Goal: Navigation & Orientation: Find specific page/section

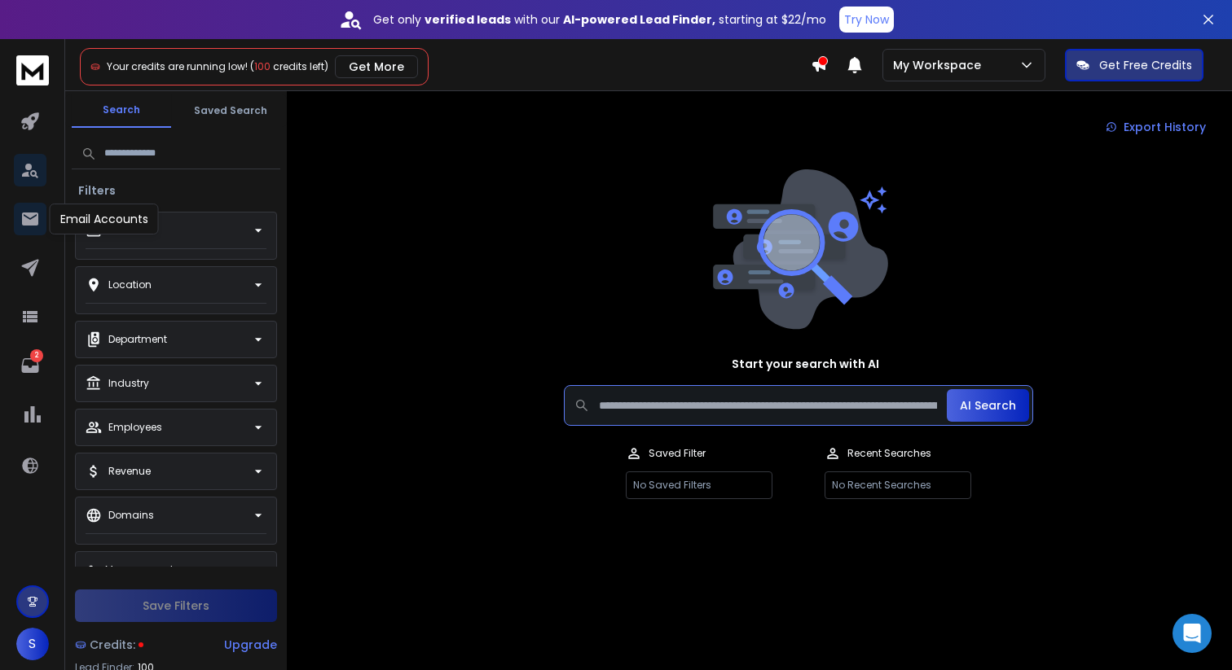
click at [22, 231] on link at bounding box center [30, 219] width 33 height 33
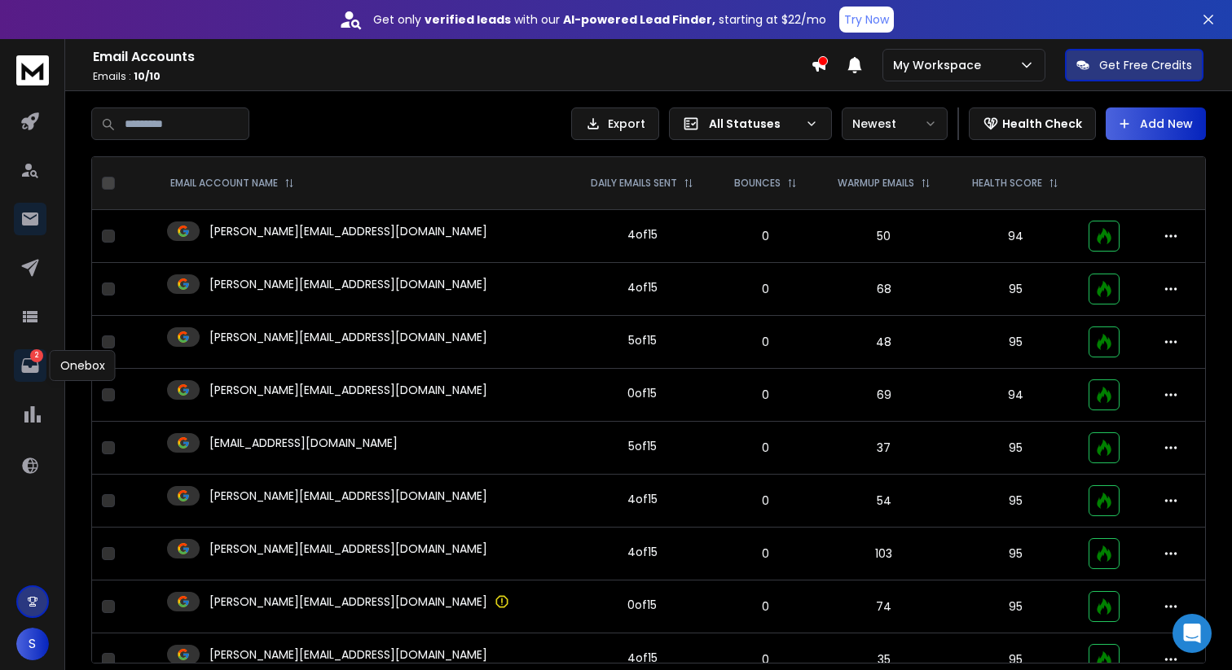
click at [29, 367] on icon at bounding box center [30, 366] width 20 height 20
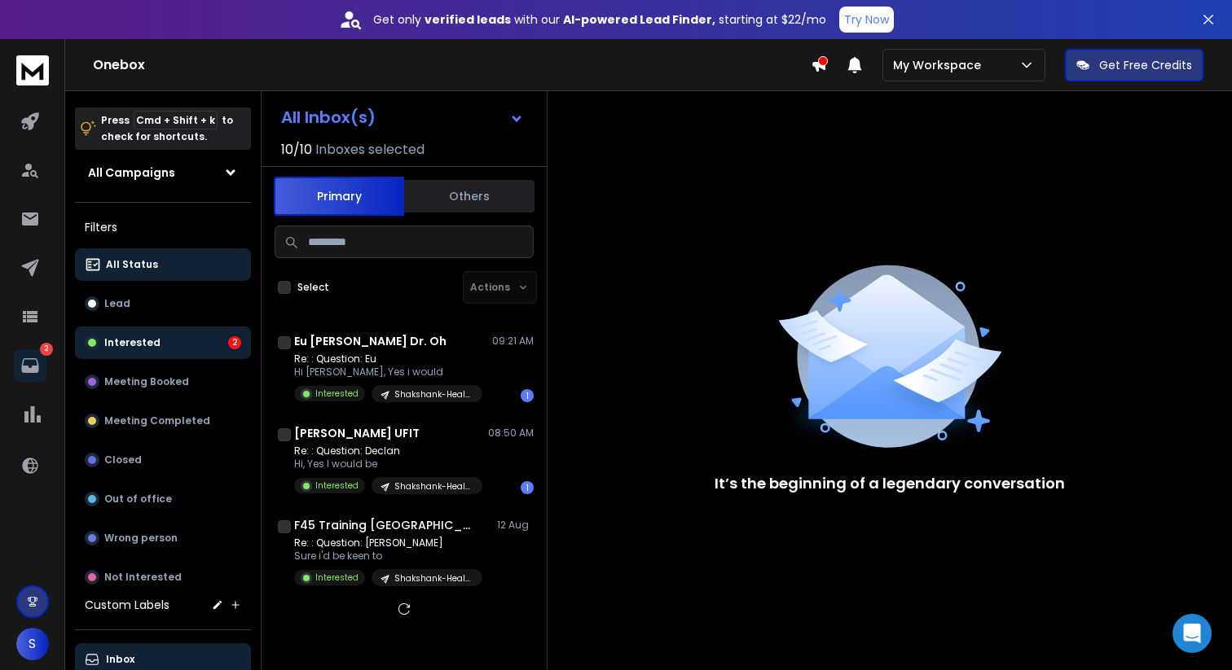
click at [199, 345] on button "Interested 2" at bounding box center [163, 343] width 176 height 33
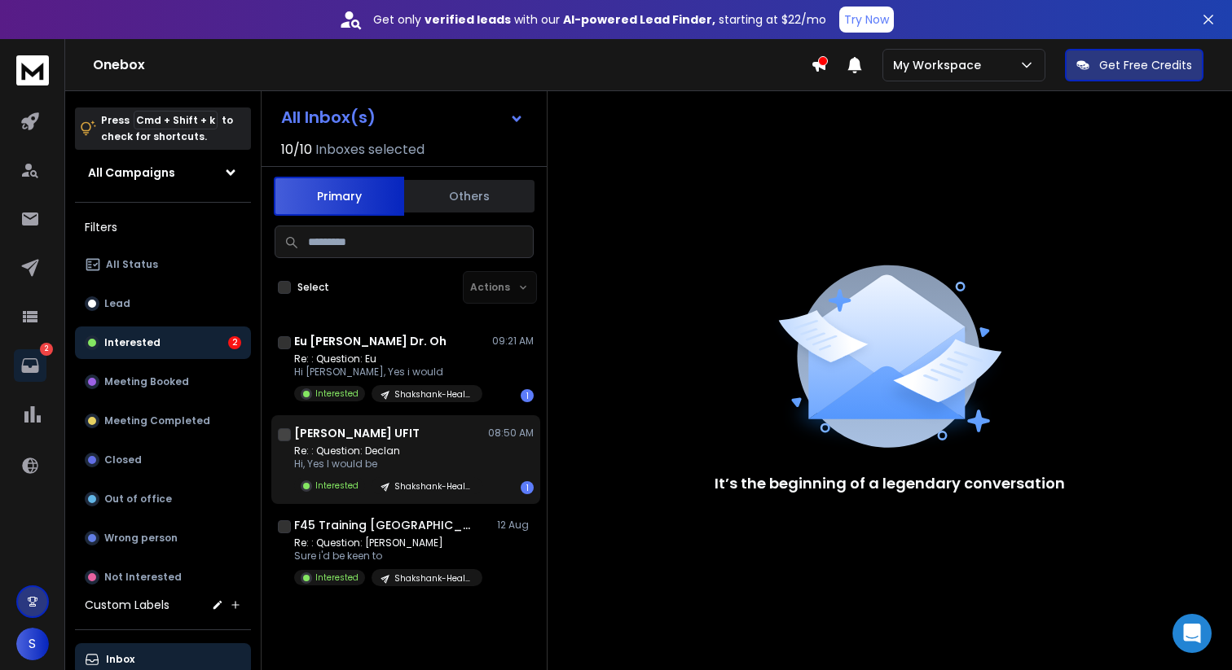
click at [443, 451] on p "Re: : Question: Declan" at bounding box center [388, 451] width 188 height 13
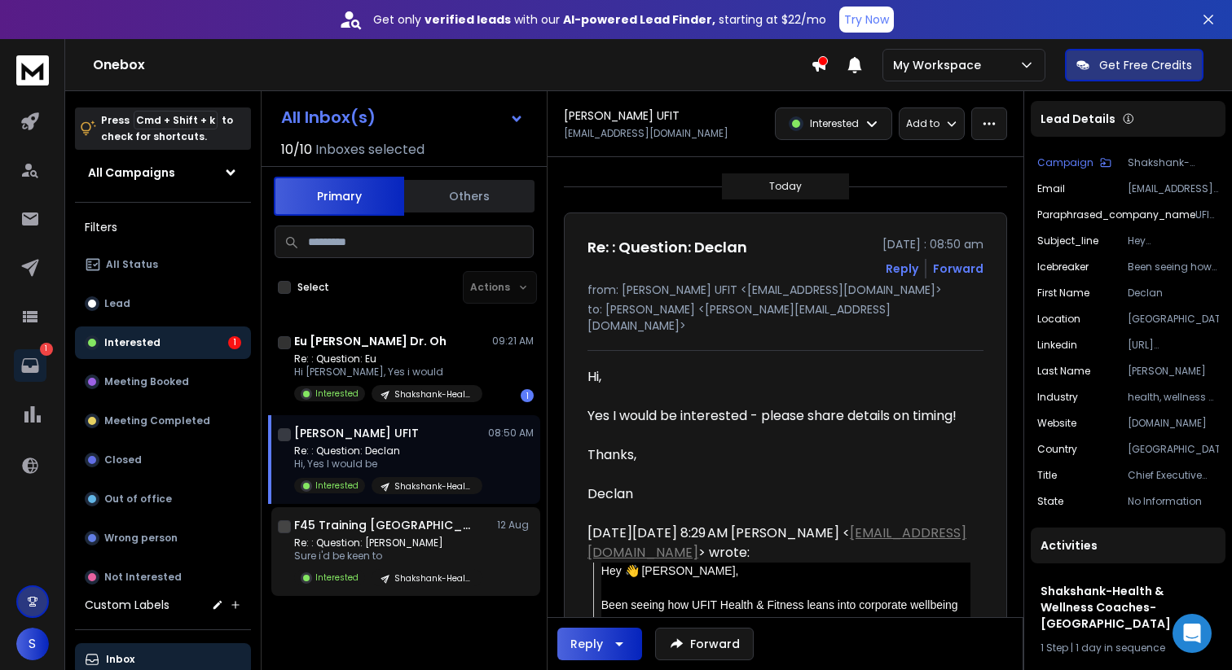
click at [494, 539] on div "Re: : Question: [PERSON_NAME] i'd be keen to Interested Shakshank-Health & Well…" at bounding box center [413, 562] width 239 height 50
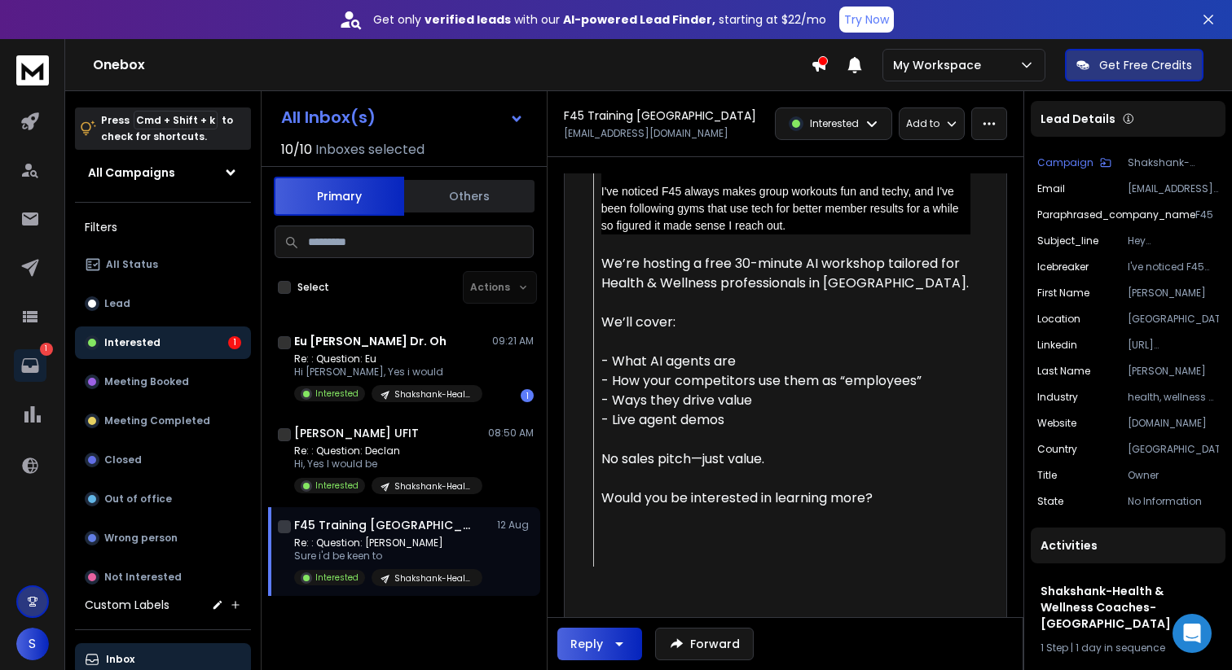
scroll to position [358, 0]
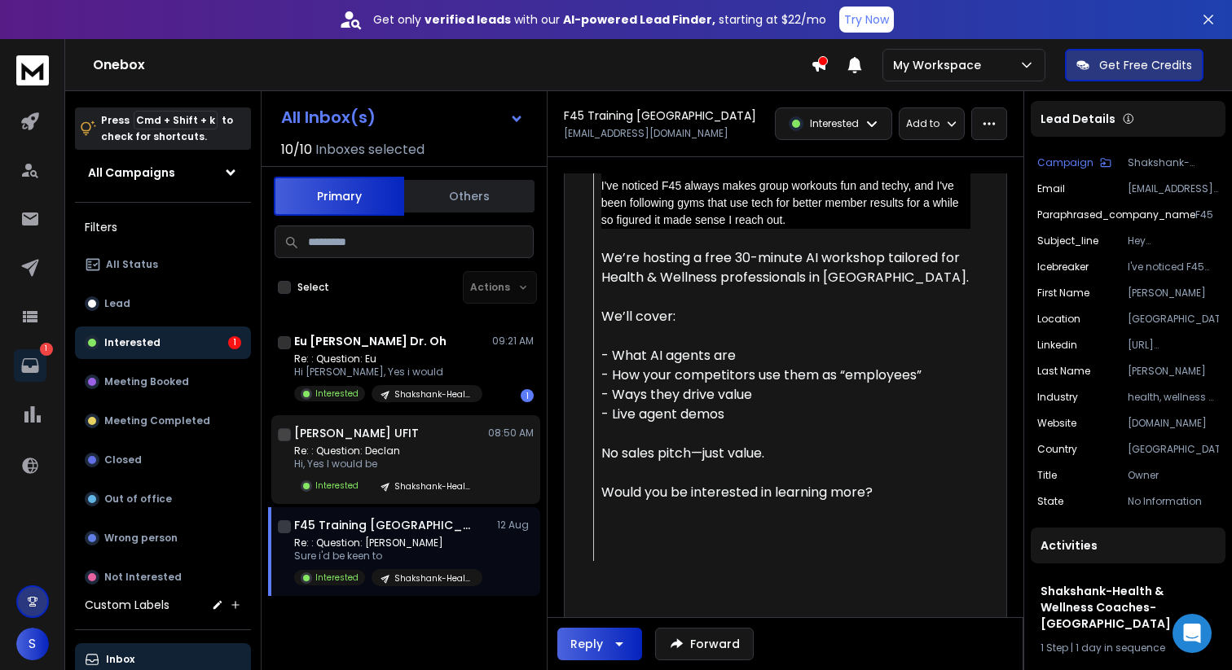
click at [406, 445] on p "Re: : Question: Declan" at bounding box center [388, 451] width 188 height 13
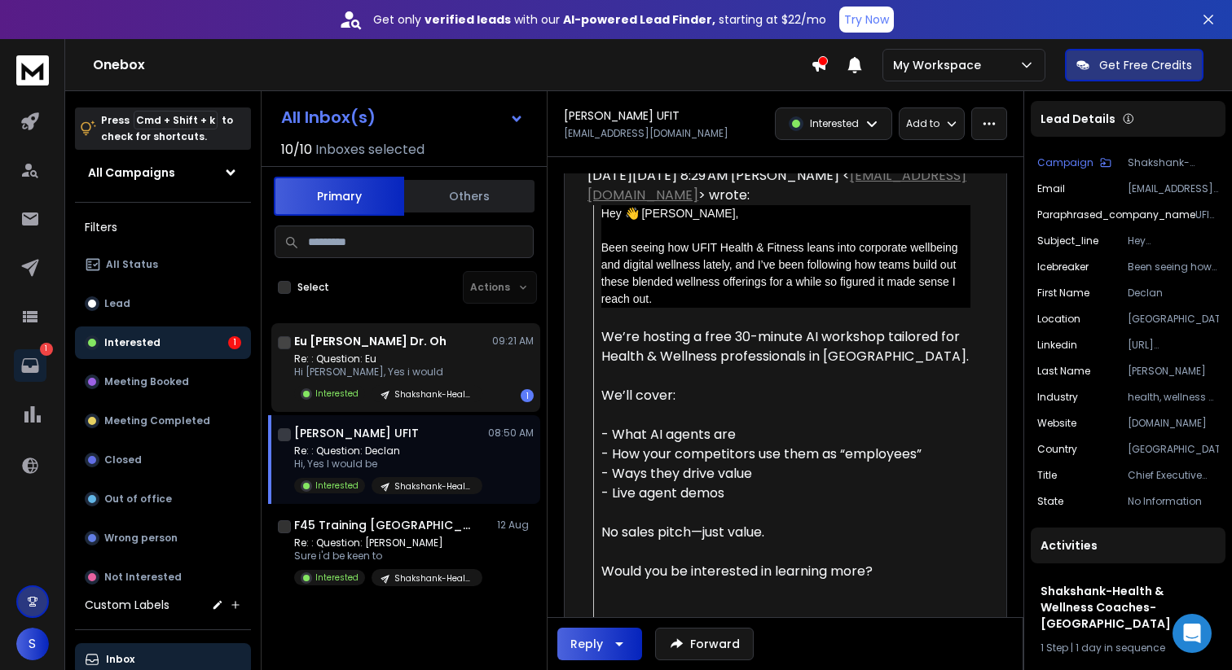
click at [447, 350] on div "Eu [PERSON_NAME] Dr. Oh 09:21 AM Re: : Question: Eu Hi [PERSON_NAME], Yes i wou…" at bounding box center [413, 367] width 239 height 69
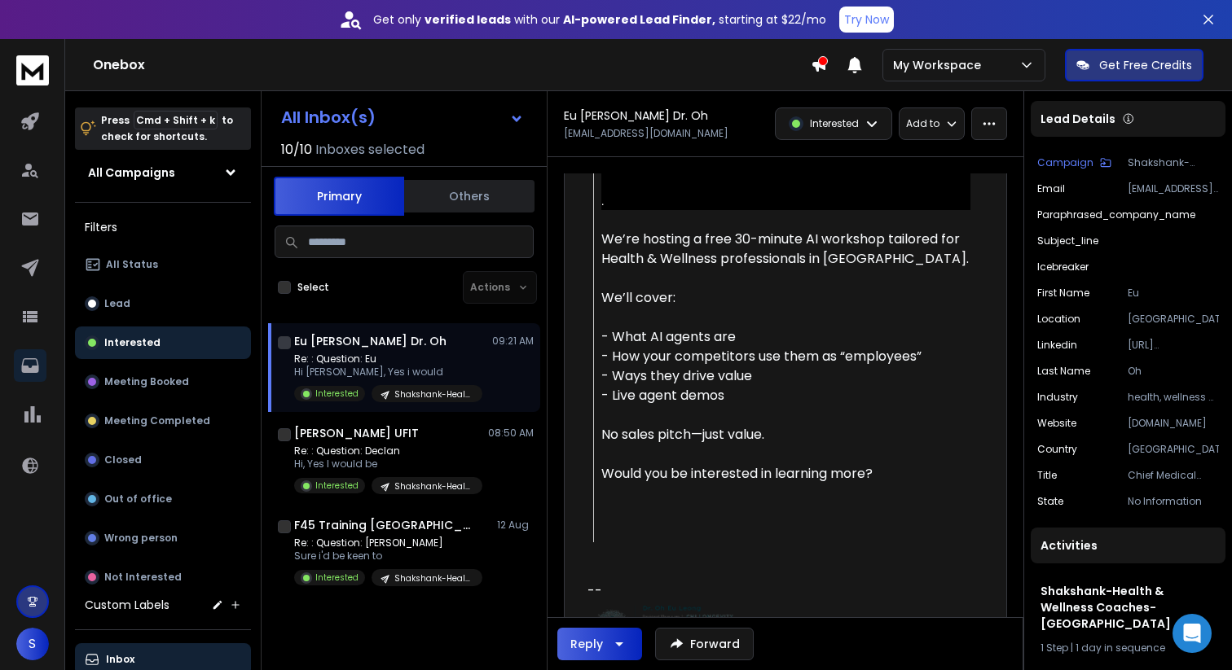
scroll to position [371, 0]
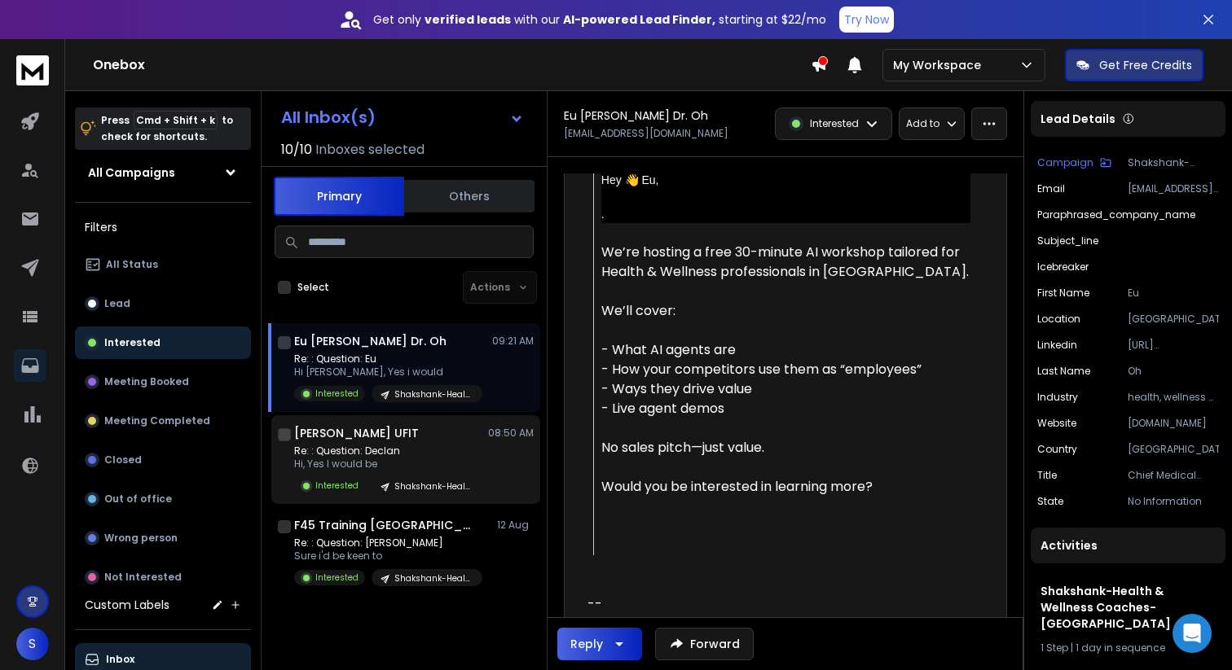
click at [342, 456] on p "Re: : Question: Declan" at bounding box center [388, 451] width 188 height 13
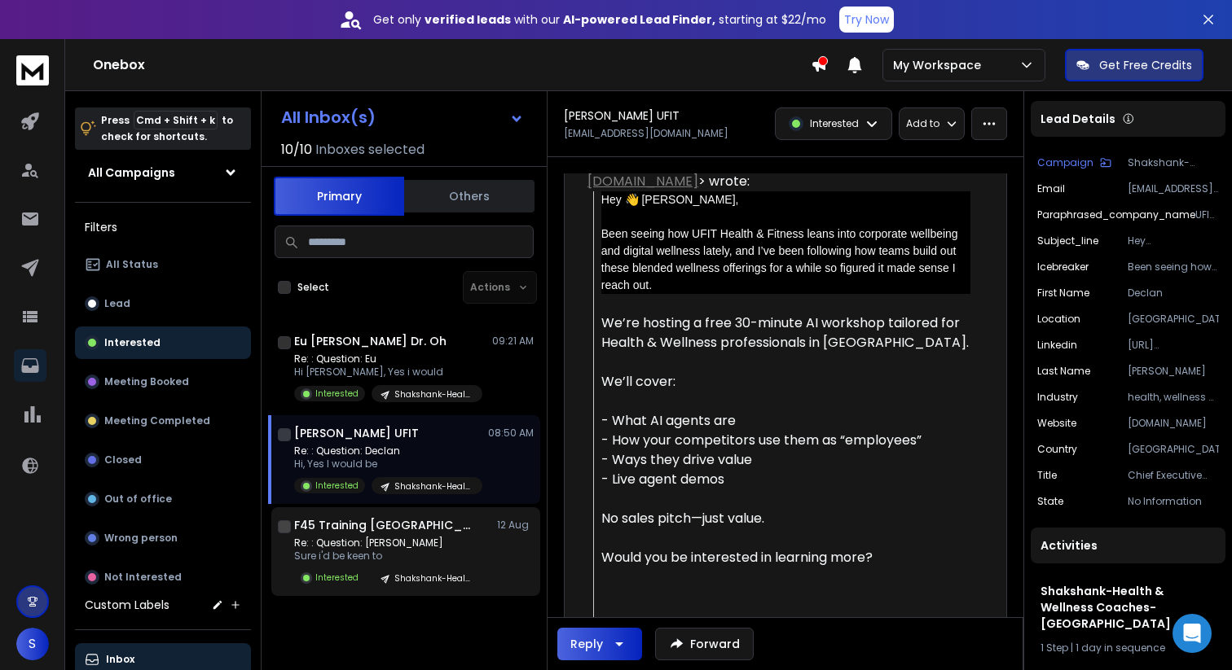
click at [335, 546] on p "Re: : Question: [PERSON_NAME]" at bounding box center [388, 543] width 188 height 13
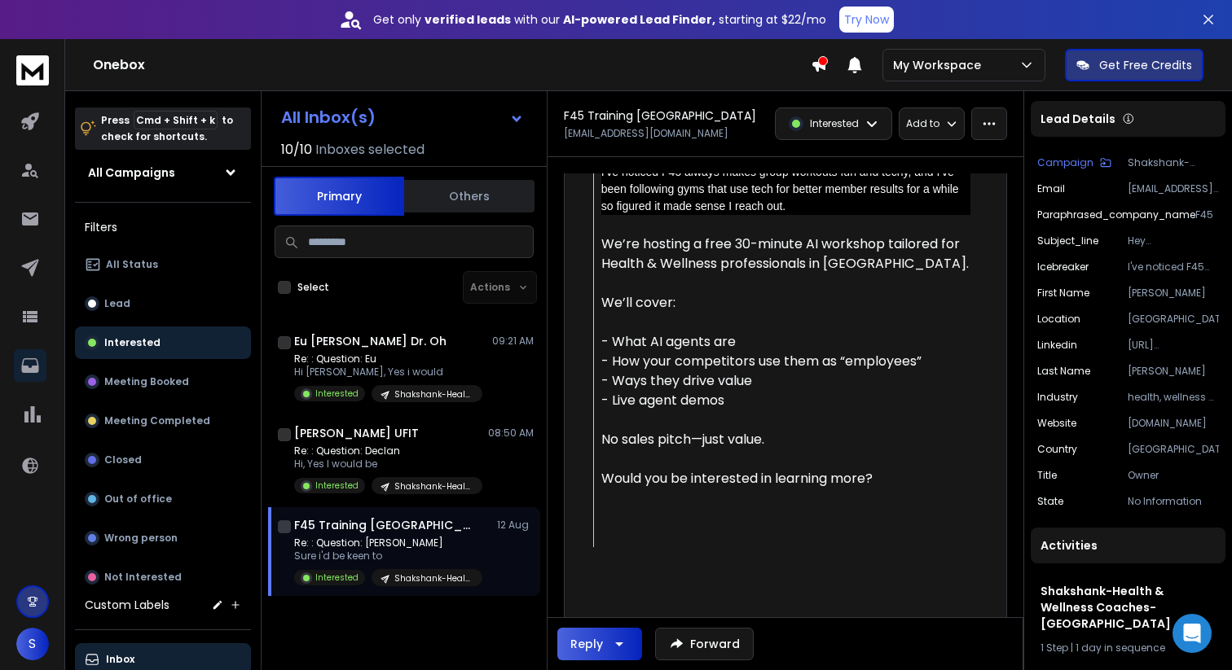
click at [386, 534] on div "F45 Training [GEOGRAPHIC_DATA] [DATE] Re: : Question: [PERSON_NAME] i'd be keen…" at bounding box center [413, 551] width 239 height 69
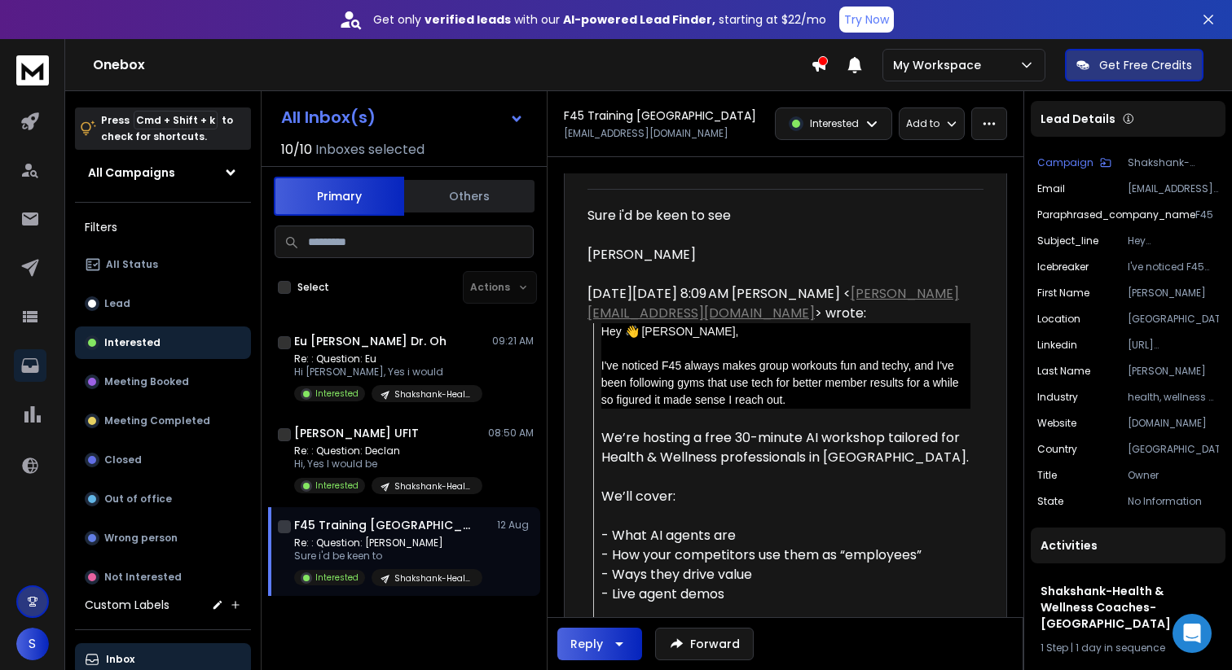
scroll to position [158, 0]
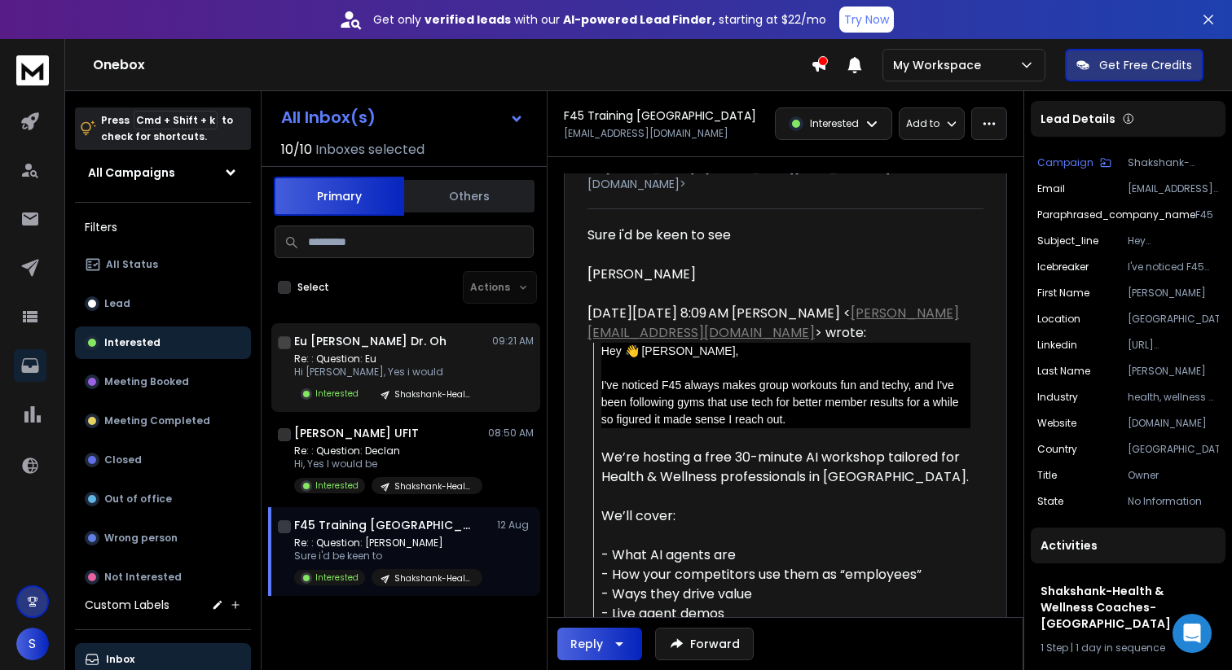
click at [472, 361] on p "Re: : Question: Eu" at bounding box center [388, 359] width 188 height 13
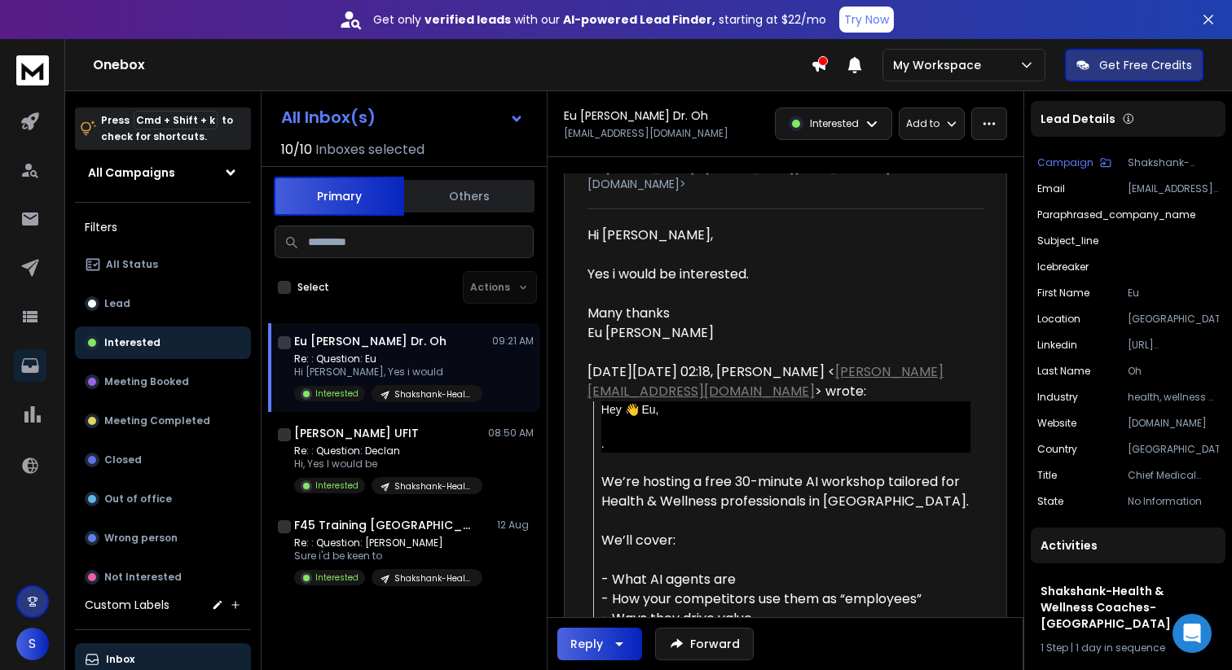
scroll to position [0, 0]
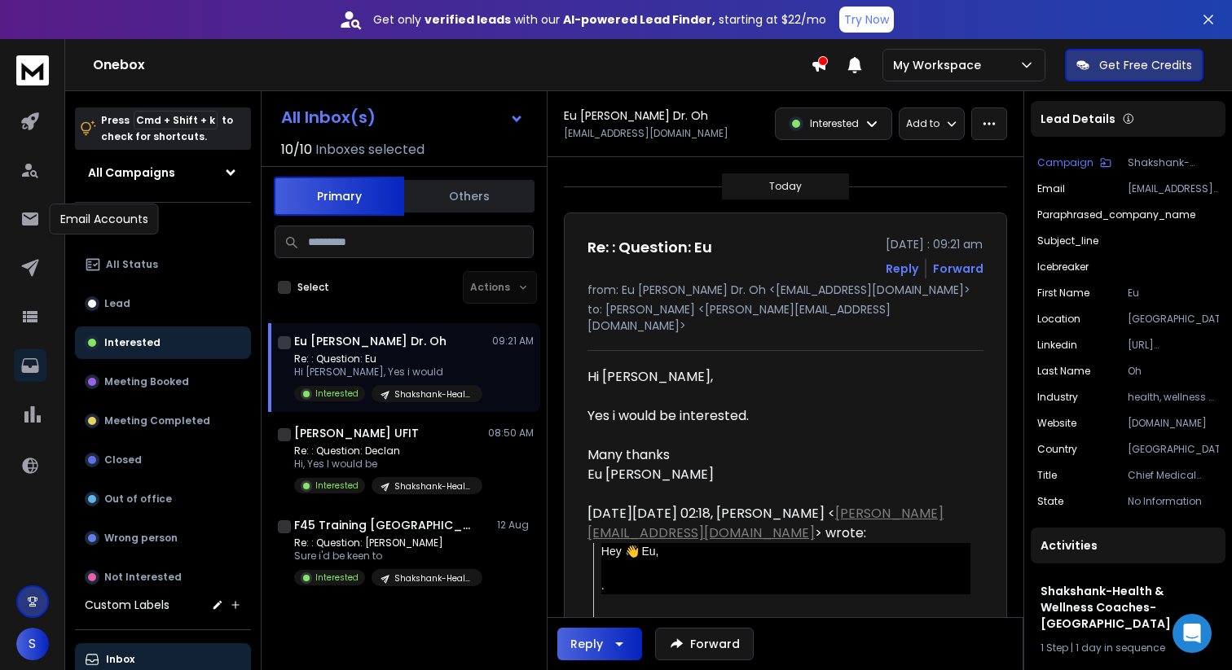
click at [36, 236] on div at bounding box center [32, 222] width 37 height 39
click at [35, 270] on icon at bounding box center [30, 268] width 20 height 20
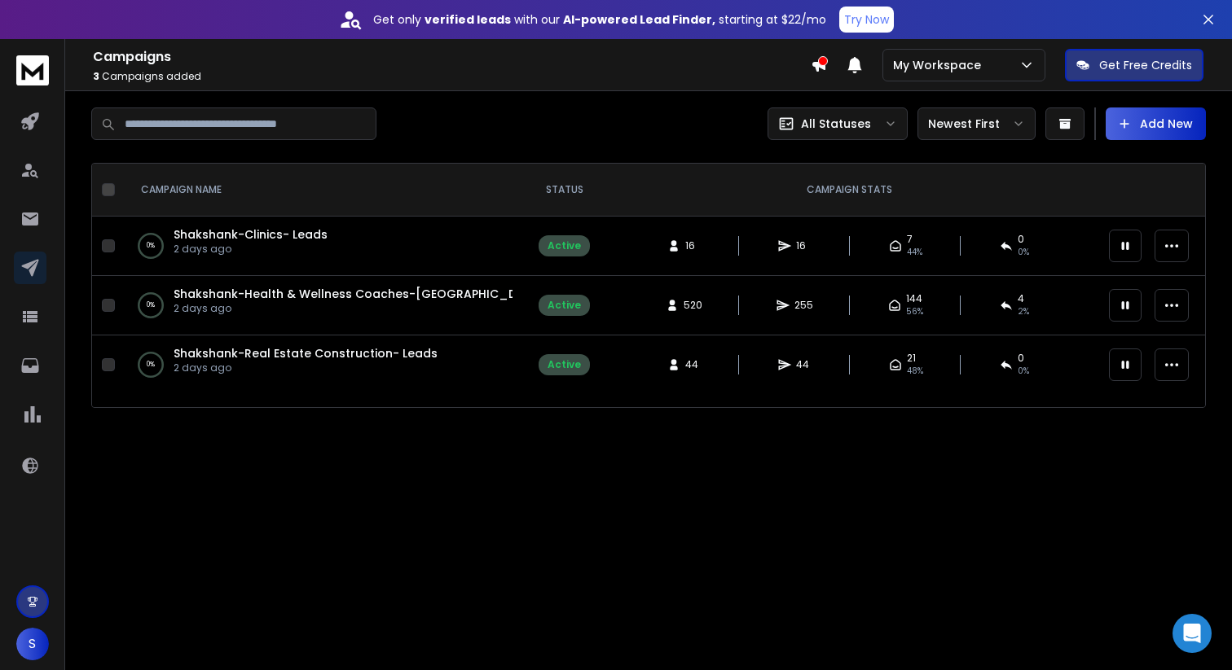
click at [379, 353] on span "Shakshank-Real Estate Construction- Leads" at bounding box center [306, 353] width 264 height 16
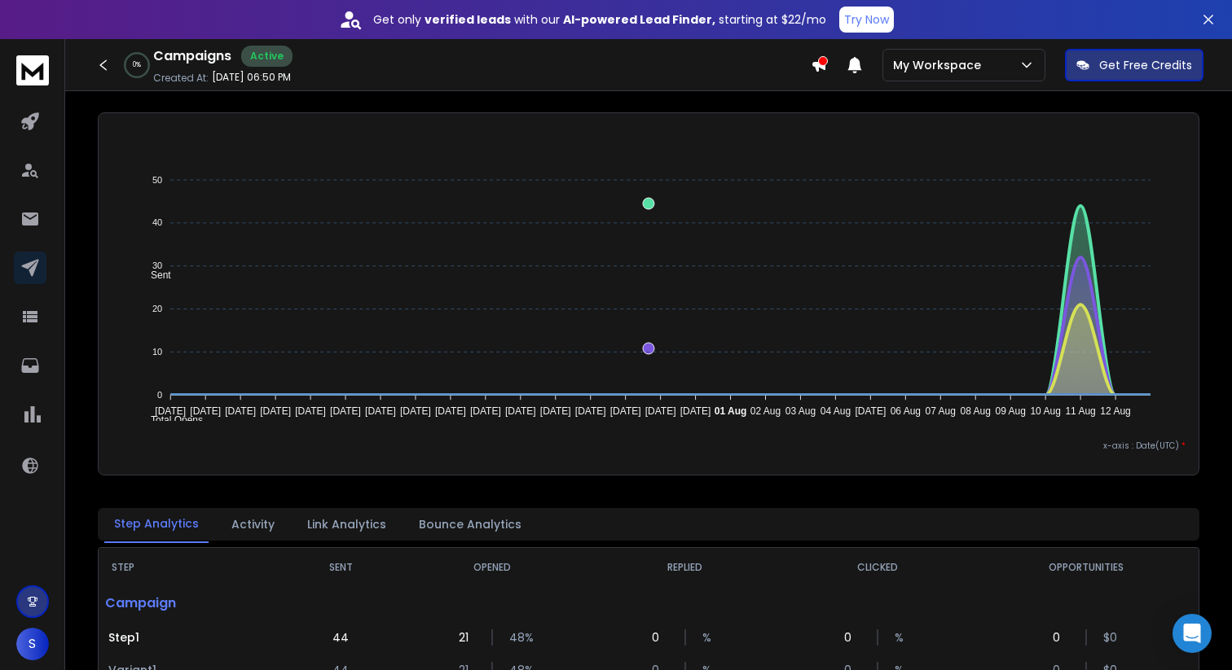
scroll to position [386, 0]
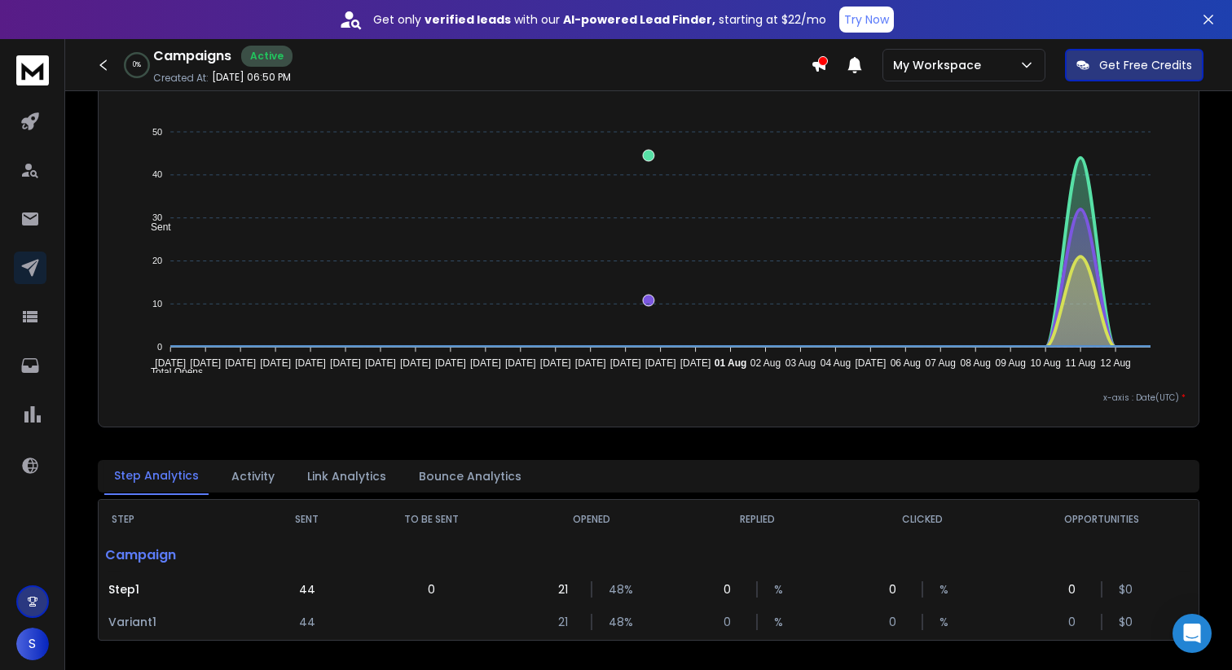
click at [245, 485] on button "Activity" at bounding box center [253, 477] width 63 height 36
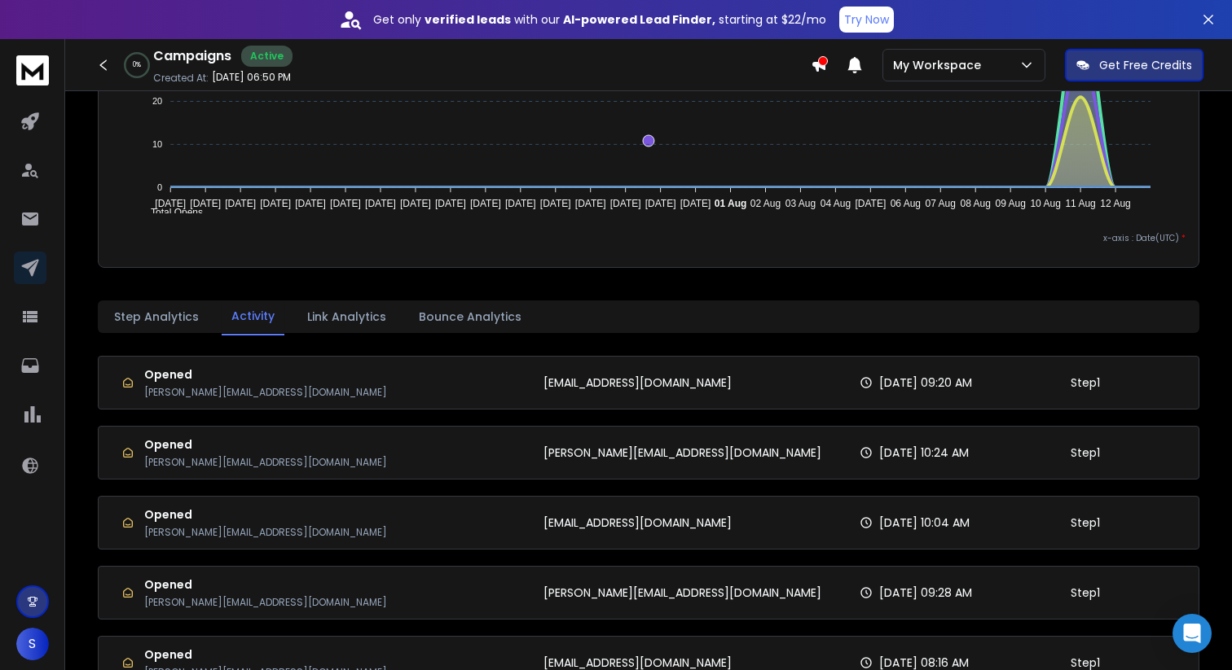
scroll to position [0, 0]
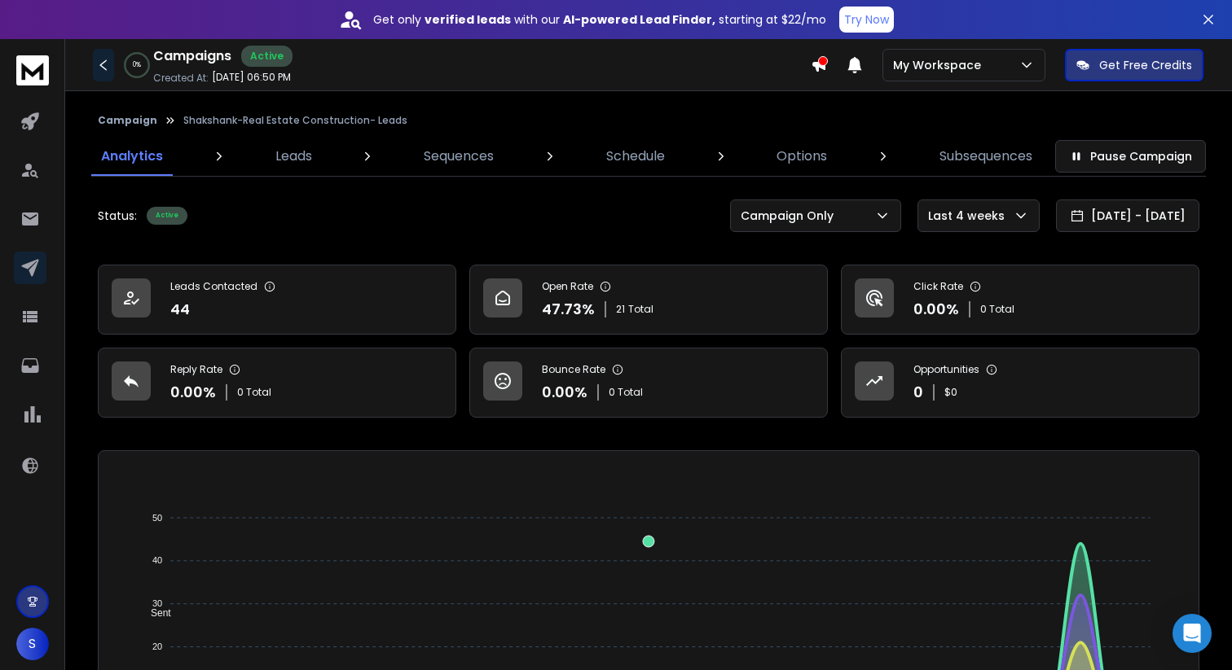
click at [103, 58] on icon at bounding box center [103, 65] width 15 height 15
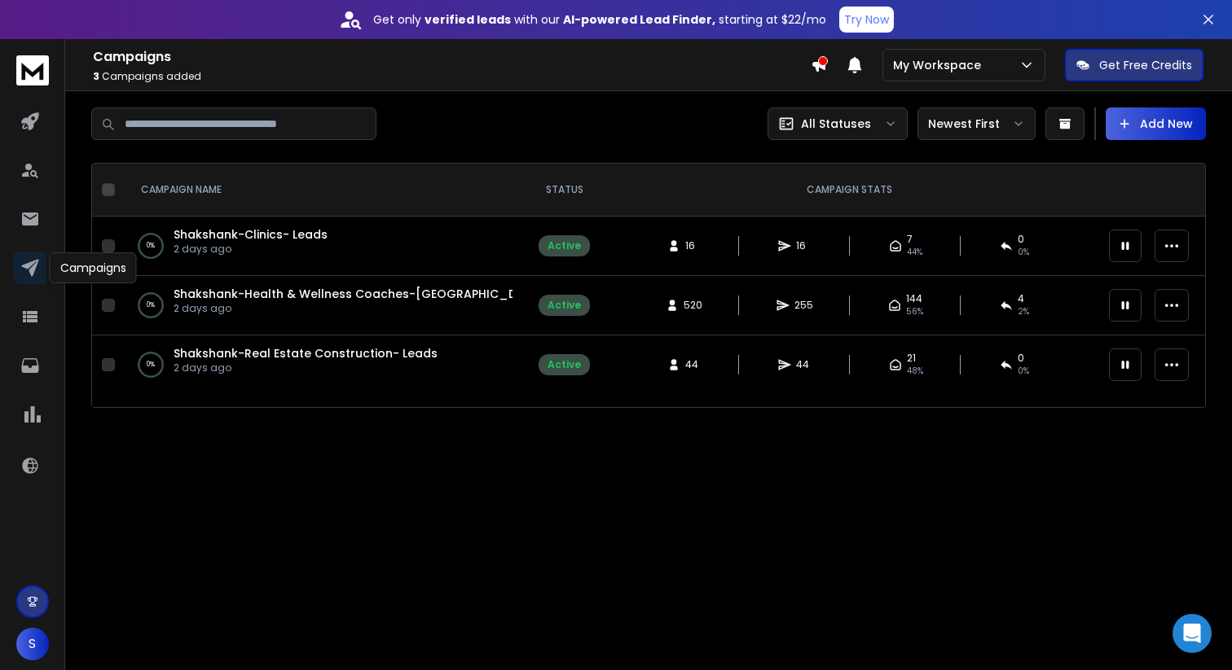
click at [24, 281] on link at bounding box center [30, 268] width 33 height 33
click at [32, 314] on icon at bounding box center [30, 316] width 15 height 11
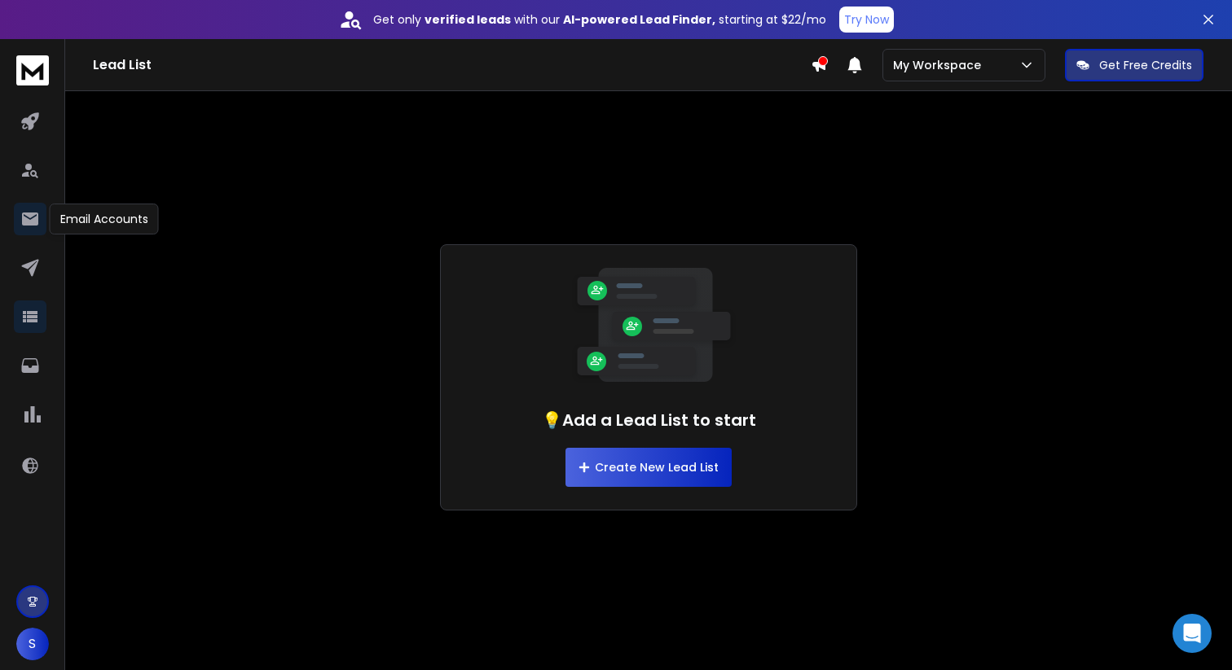
click at [37, 217] on icon at bounding box center [30, 219] width 16 height 13
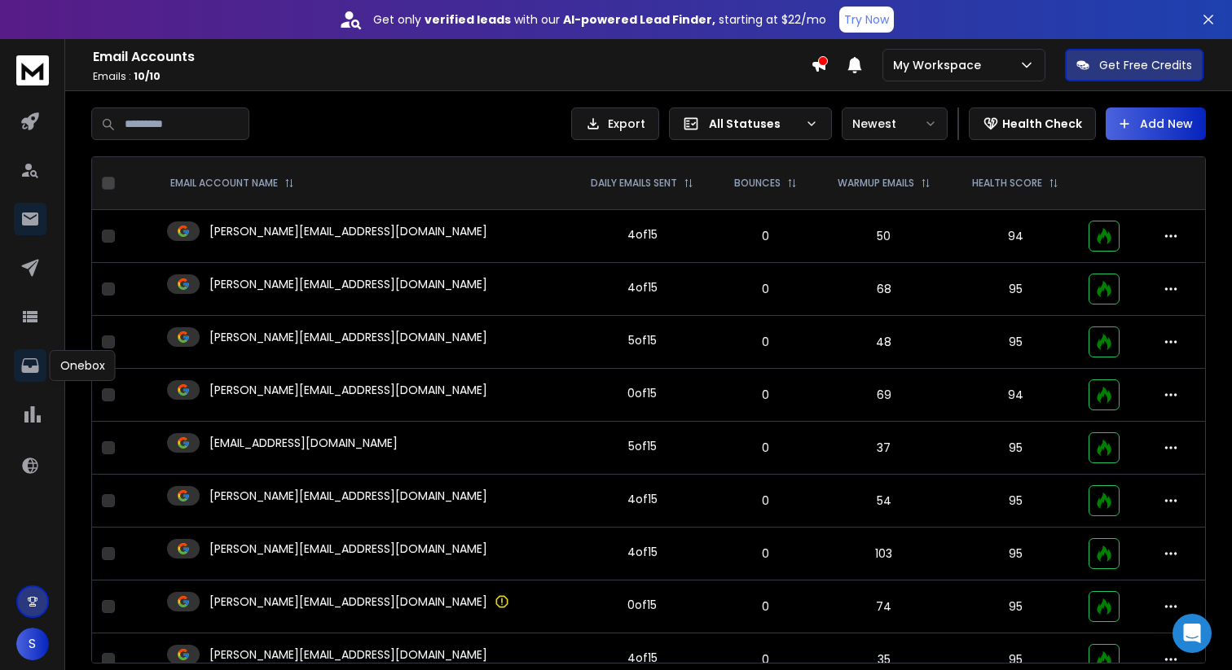
click at [15, 377] on link at bounding box center [30, 365] width 33 height 33
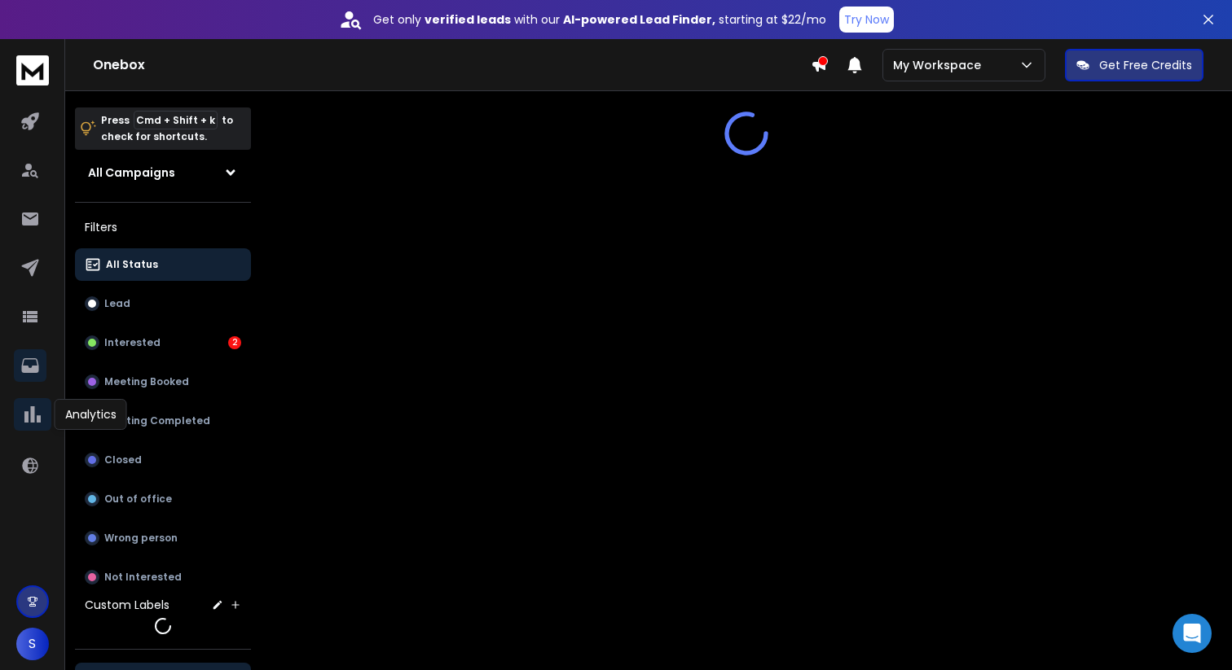
click at [39, 422] on icon at bounding box center [32, 414] width 16 height 16
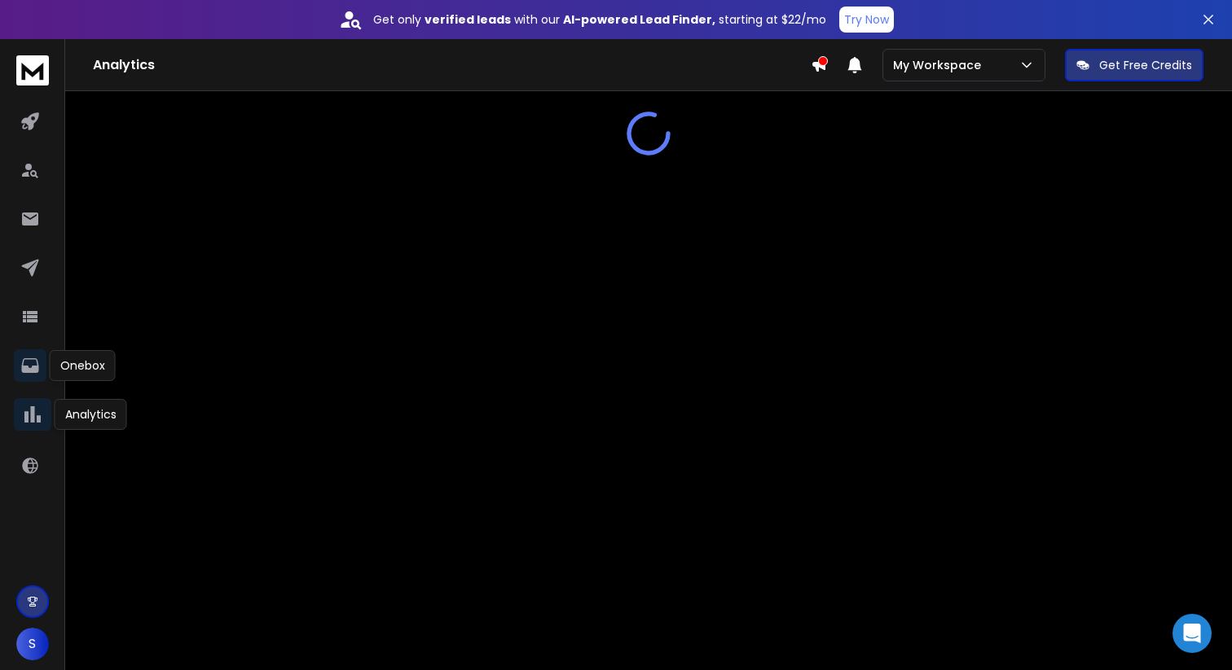
click at [30, 370] on icon at bounding box center [29, 365] width 17 height 15
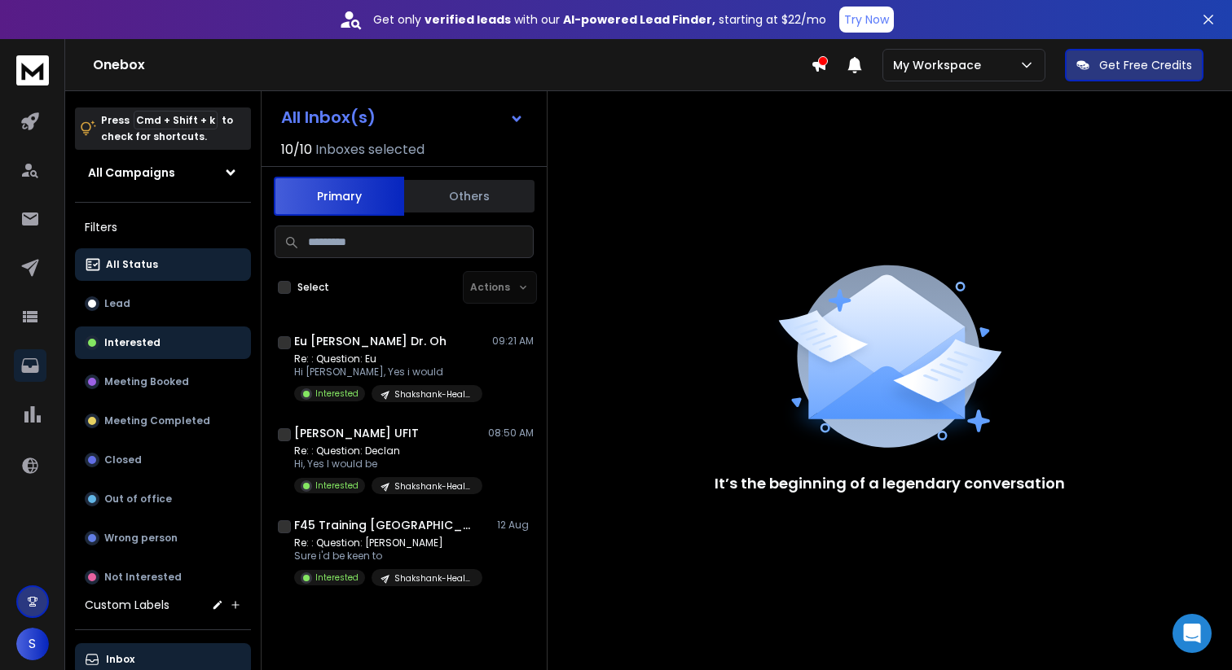
click at [199, 345] on button "Interested" at bounding box center [163, 343] width 176 height 33
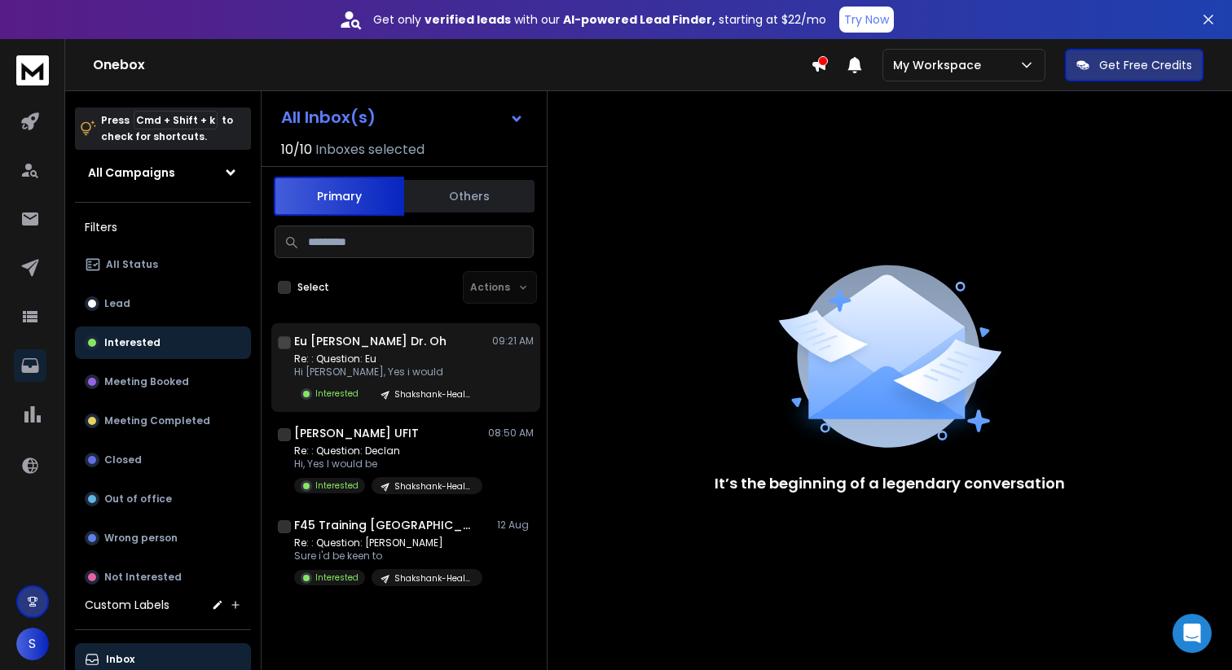
click at [420, 349] on div "Eu [PERSON_NAME] Dr. Oh 09:21 AM Re: : Question: Eu Hi [PERSON_NAME], Yes i wou…" at bounding box center [413, 367] width 239 height 69
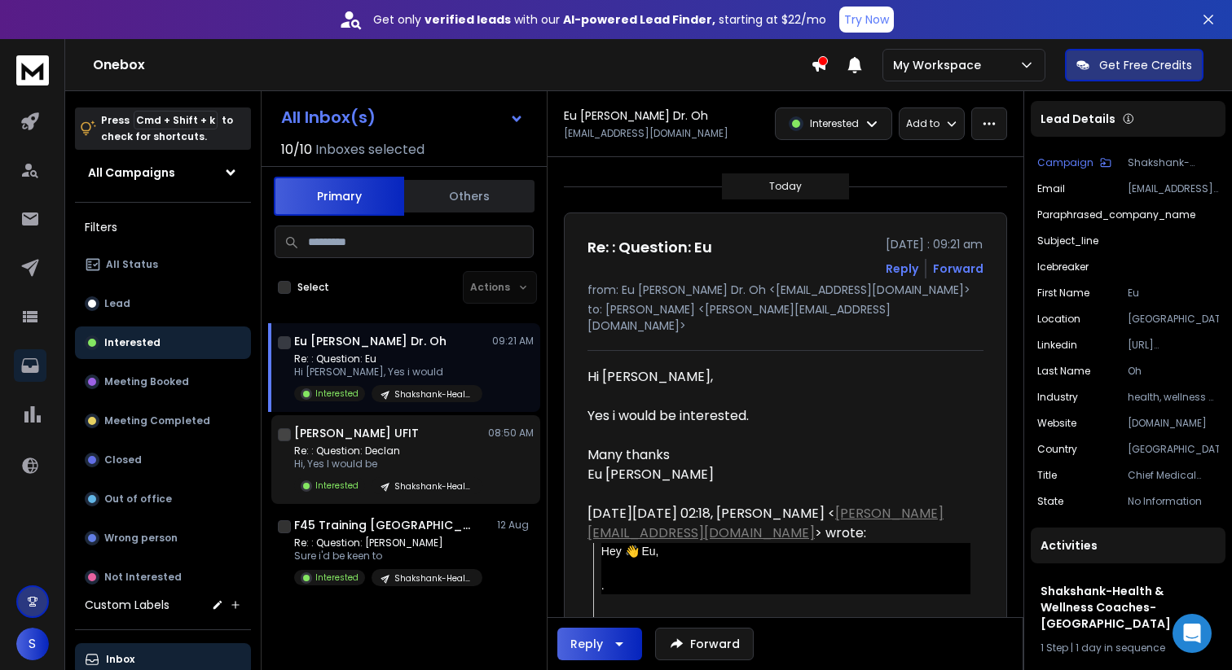
click at [425, 451] on p "Re: : Question: Declan" at bounding box center [388, 451] width 188 height 13
